Goal: Task Accomplishment & Management: Manage account settings

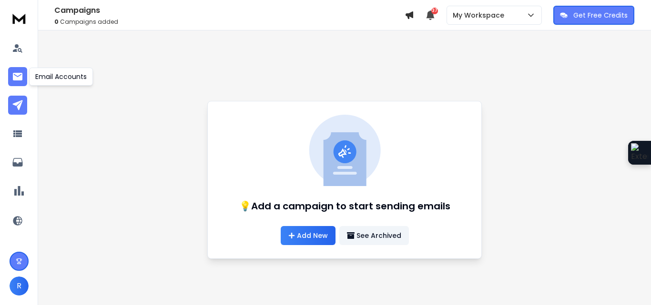
click at [16, 75] on icon at bounding box center [18, 77] width 10 height 8
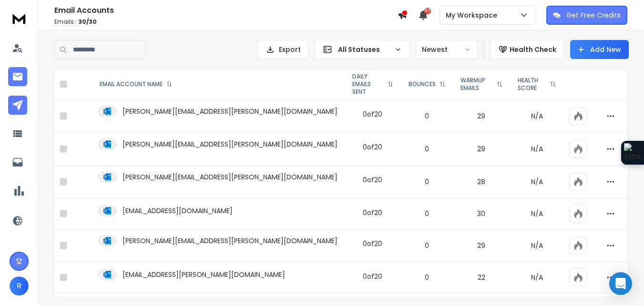
click at [13, 101] on icon at bounding box center [17, 105] width 11 height 11
click at [17, 106] on icon at bounding box center [17, 105] width 11 height 11
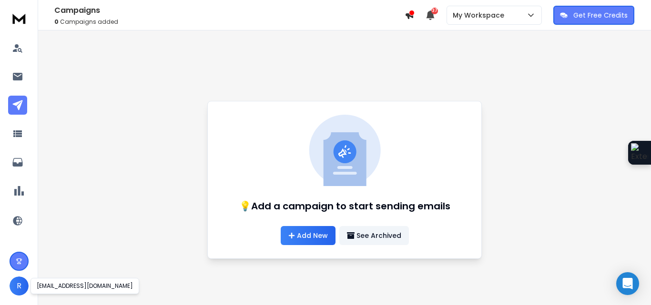
click at [23, 285] on span "R" at bounding box center [19, 286] width 19 height 19
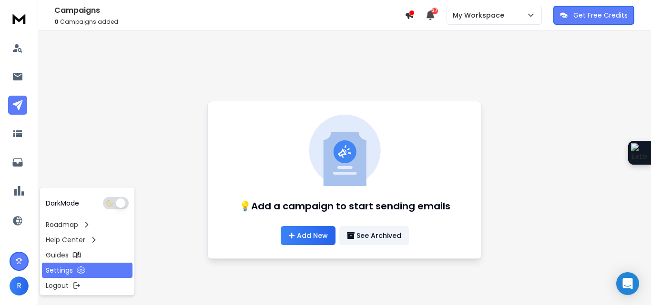
click at [60, 271] on p "Settings" at bounding box center [59, 271] width 27 height 10
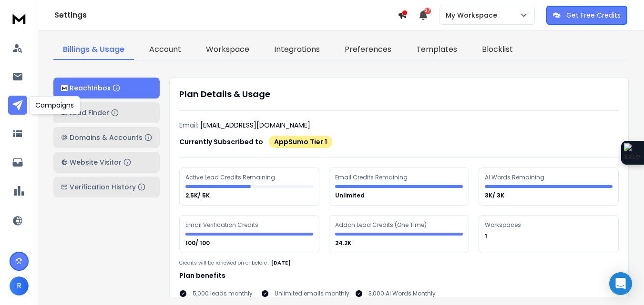
click at [17, 107] on icon at bounding box center [17, 105] width 10 height 10
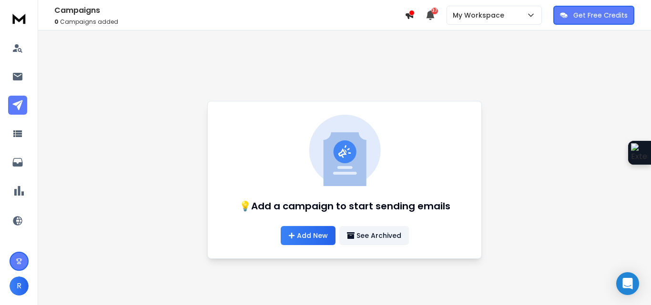
click at [298, 78] on div "💡Add a campaign to start sending emails Add New See Archived" at bounding box center [344, 149] width 582 height 219
